Goal: Task Accomplishment & Management: Use online tool/utility

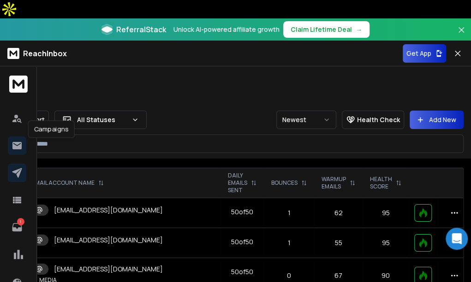
click at [18, 168] on icon at bounding box center [17, 173] width 10 height 10
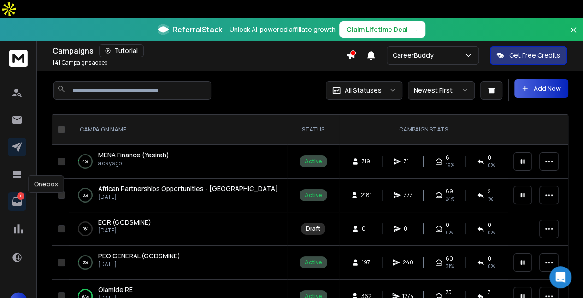
click at [20, 192] on p "1" at bounding box center [20, 195] width 7 height 7
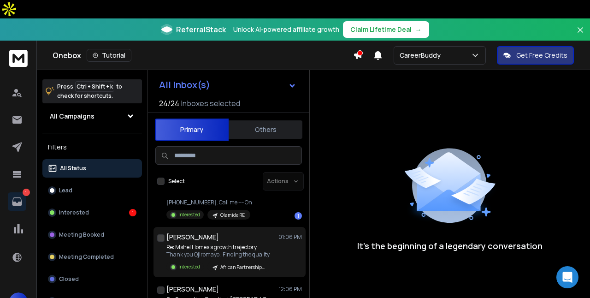
scroll to position [26, 0]
click at [221, 244] on p "Re: Mshel Homes's growth trajectory" at bounding box center [218, 247] width 104 height 7
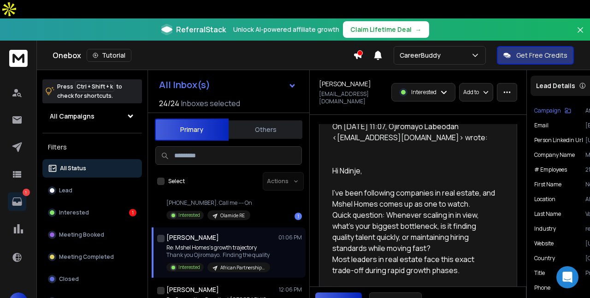
scroll to position [277, 0]
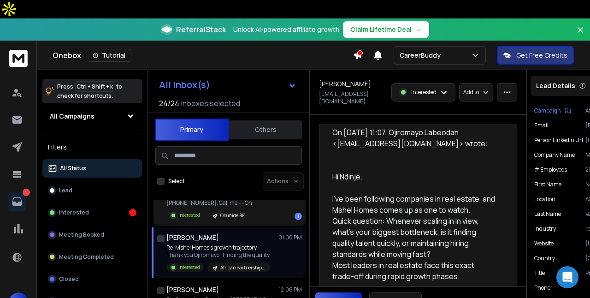
click at [267, 192] on div "Re: Before I close this out, [PHONE_NUMBER]. Call me ---- On Interested Olamide…" at bounding box center [234, 206] width 136 height 28
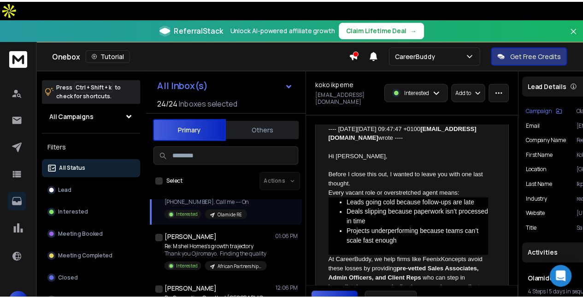
scroll to position [167, 0]
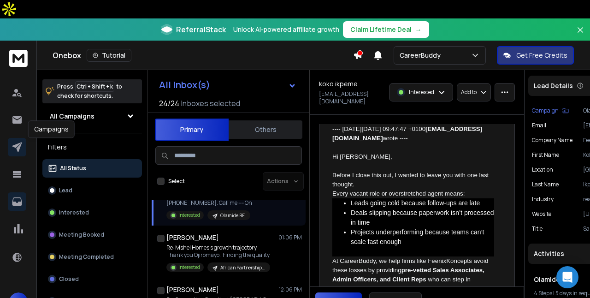
click at [12, 142] on icon at bounding box center [17, 147] width 11 height 11
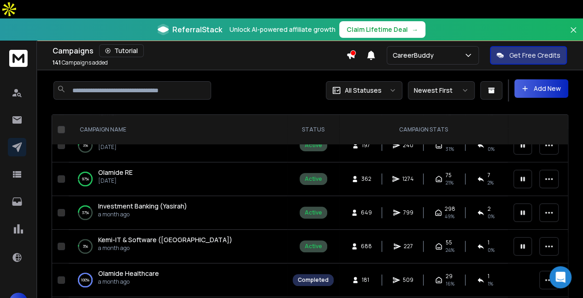
scroll to position [113, 0]
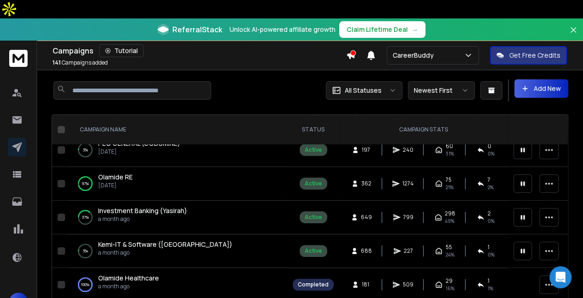
click at [152, 172] on div "97 % Olamide RE [DATE]" at bounding box center [178, 183] width 200 height 22
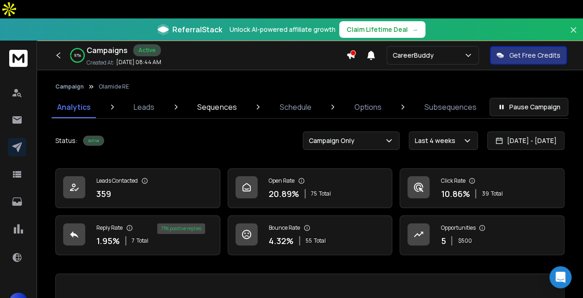
click at [205, 101] on p "Sequences" at bounding box center [216, 106] width 39 height 11
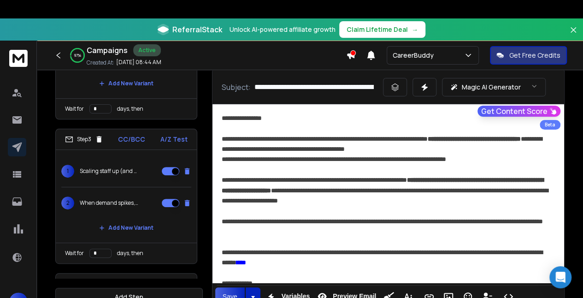
scroll to position [234, 0]
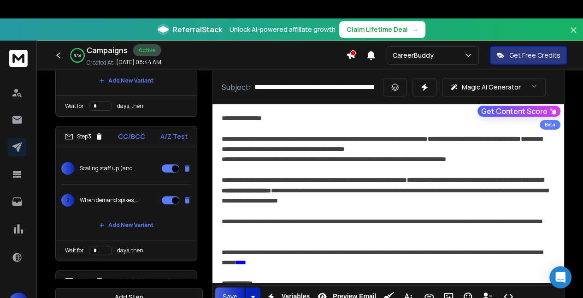
click at [111, 165] on p "Scaling staff up (and down) without the payroll burden" at bounding box center [109, 168] width 59 height 7
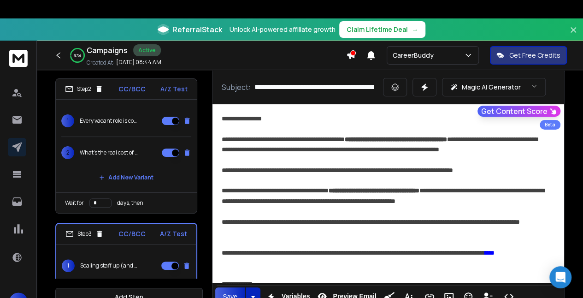
scroll to position [133, 0]
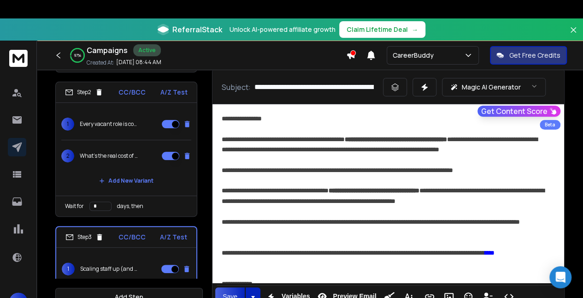
click at [108, 120] on p "Every vacant role is costing {{companyName}} revenue" at bounding box center [109, 123] width 59 height 7
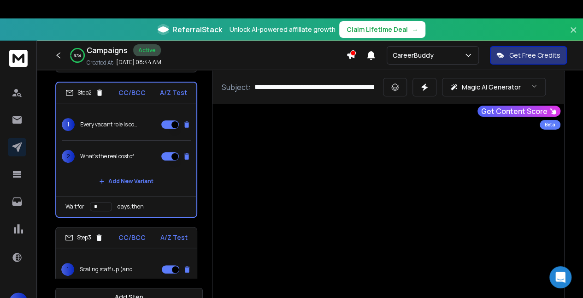
type input "**********"
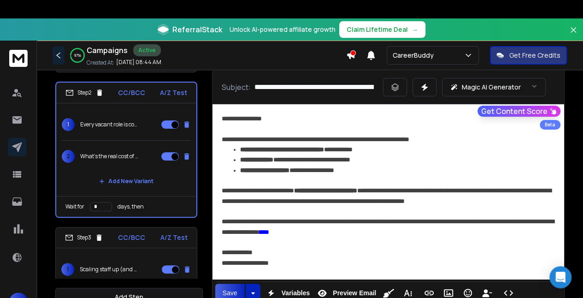
click at [53, 46] on button at bounding box center [59, 55] width 12 height 18
